Goal: Task Accomplishment & Management: Use online tool/utility

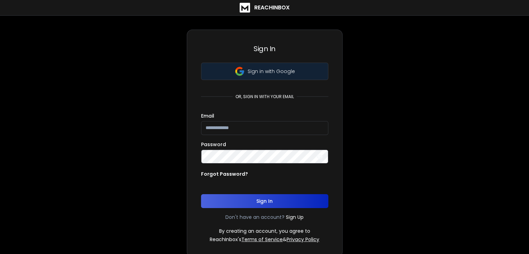
click at [297, 64] on button "Sign in with Google" at bounding box center [264, 71] width 127 height 17
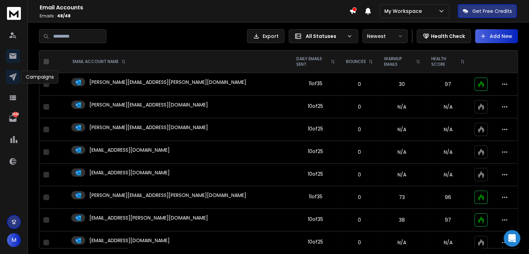
click at [14, 75] on icon at bounding box center [12, 76] width 7 height 7
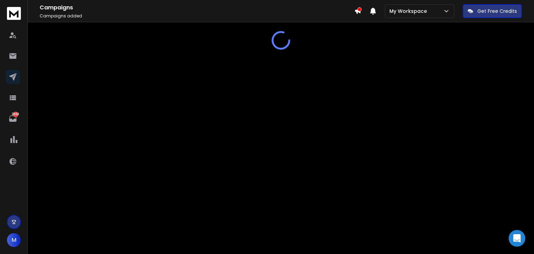
drag, startPoint x: 218, startPoint y: 14, endPoint x: 207, endPoint y: 7, distance: 13.4
click at [207, 7] on h1 "Campaigns" at bounding box center [197, 7] width 315 height 8
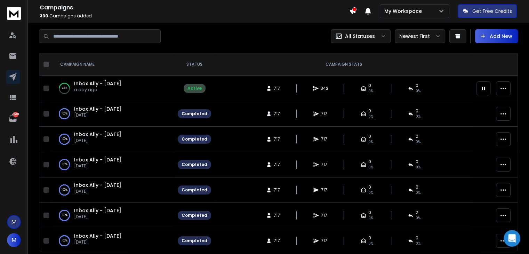
click at [206, 8] on h1 "Campaigns" at bounding box center [195, 7] width 310 height 8
